Goal: Task Accomplishment & Management: Use online tool/utility

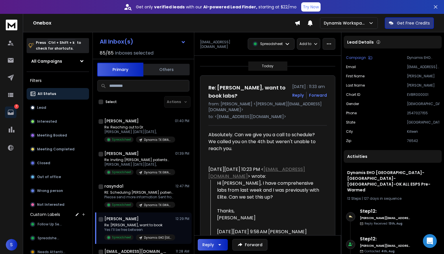
scroll to position [58, 0]
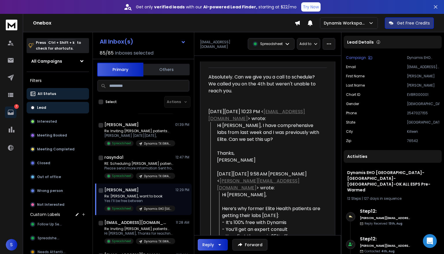
click at [47, 104] on button "Lead" at bounding box center [58, 108] width 62 height 12
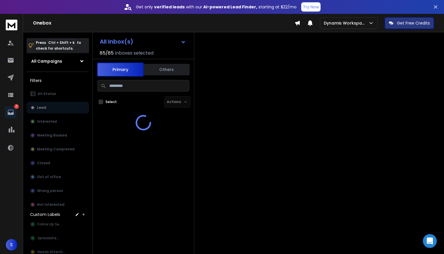
scroll to position [0, 0]
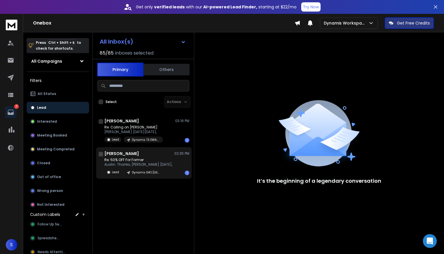
click at [132, 159] on p "Re: 50% OFF For Former" at bounding box center [138, 160] width 68 height 5
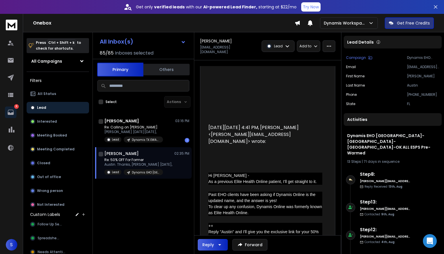
scroll to position [173, 0]
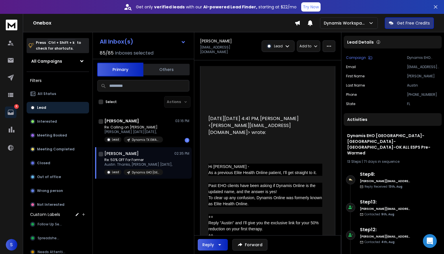
click at [410, 84] on p "Austin" at bounding box center [423, 85] width 32 height 5
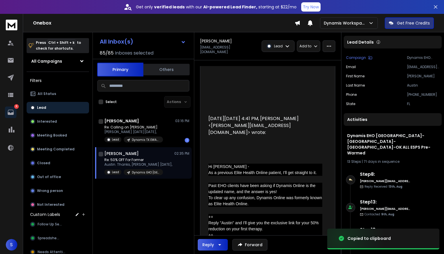
click at [411, 74] on div "Campaign Dynamis EHO [GEOGRAPHIC_DATA]-[GEOGRAPHIC_DATA]-[GEOGRAPHIC_DATA]-[GEO…" at bounding box center [392, 81] width 98 height 65
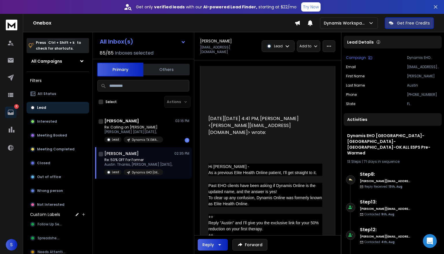
click at [407, 74] on p "[PERSON_NAME]" at bounding box center [423, 76] width 32 height 5
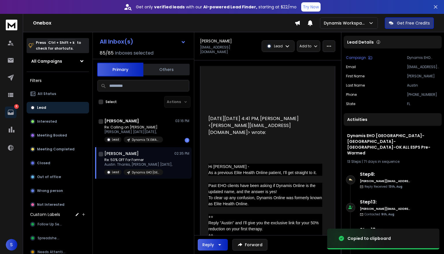
click at [420, 94] on p "[PHONE_NUMBER]" at bounding box center [423, 94] width 32 height 5
click at [282, 44] on p "Lead" at bounding box center [278, 46] width 9 height 5
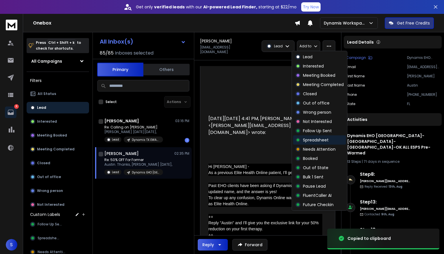
click at [311, 143] on div "Spreadsheet" at bounding box center [319, 139] width 53 height 9
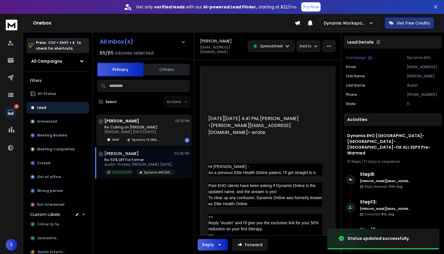
click at [148, 122] on div "[PERSON_NAME] 03:16 PM" at bounding box center [146, 121] width 85 height 6
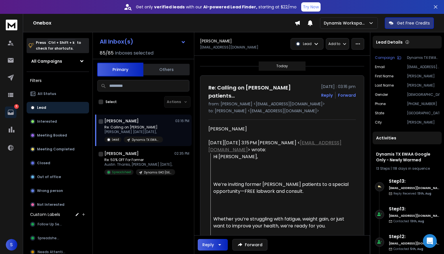
click at [409, 84] on p "[PERSON_NAME]" at bounding box center [423, 85] width 32 height 5
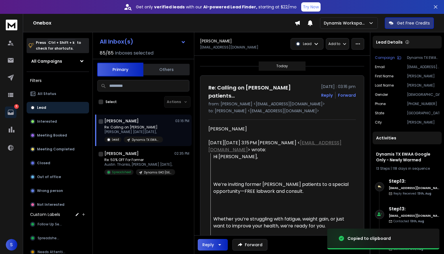
click at [407, 77] on p "[PERSON_NAME]" at bounding box center [423, 76] width 32 height 5
click at [416, 103] on p "[PHONE_NUMBER]" at bounding box center [423, 104] width 32 height 5
click at [304, 44] on p "Lead" at bounding box center [307, 44] width 9 height 5
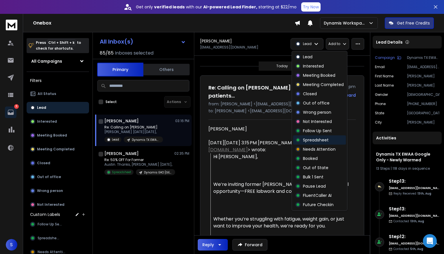
click at [323, 140] on p "Spreadsheet" at bounding box center [316, 140] width 26 height 6
